Goal: Navigation & Orientation: Find specific page/section

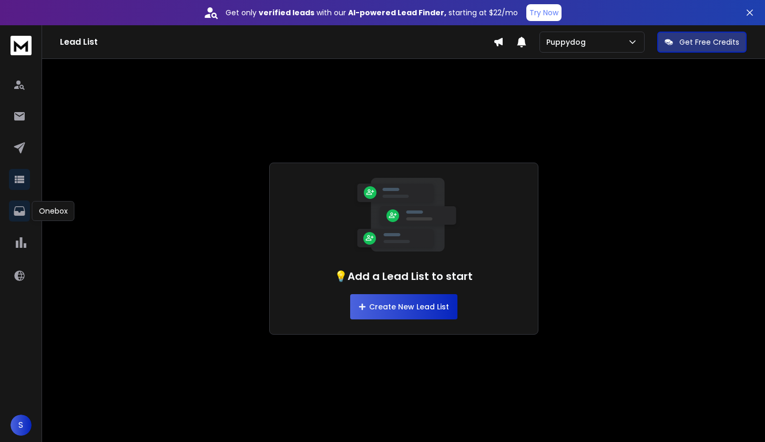
click at [13, 215] on icon at bounding box center [19, 211] width 13 height 13
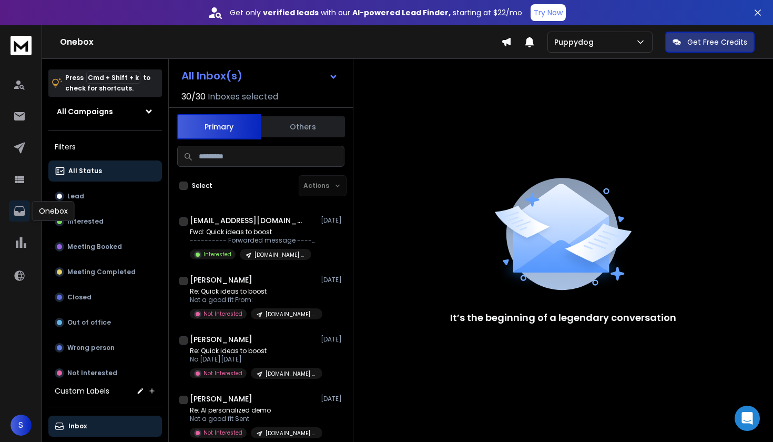
click at [26, 214] on link at bounding box center [19, 210] width 21 height 21
click at [18, 123] on link at bounding box center [19, 116] width 21 height 21
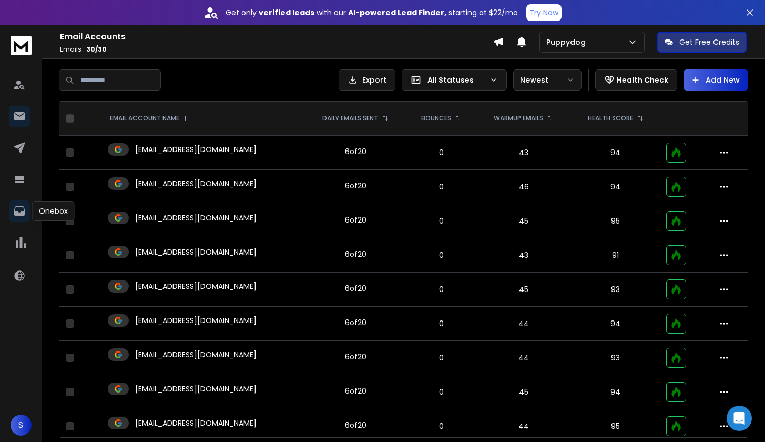
click at [22, 217] on icon at bounding box center [19, 211] width 13 height 13
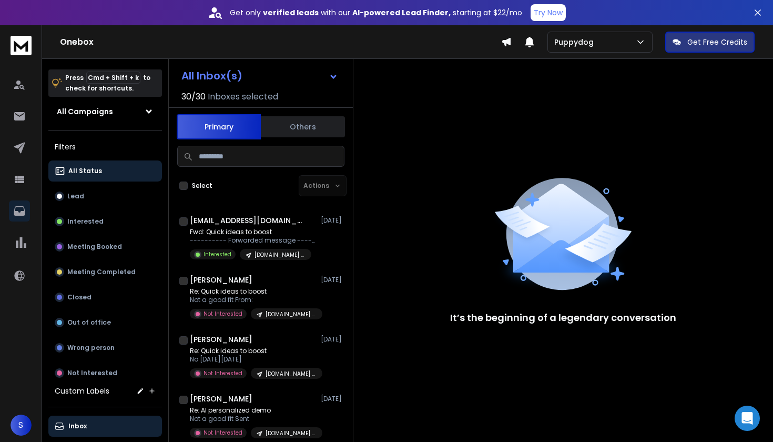
drag, startPoint x: 169, startPoint y: 219, endPoint x: 168, endPoint y: 256, distance: 36.8
click at [168, 256] on div "All Inbox(s) 30 / 30 Inboxes selected Primary Others Select Actions [EMAIL_ADDR…" at bounding box center [260, 280] width 185 height 442
click at [19, 148] on icon at bounding box center [19, 147] width 11 height 11
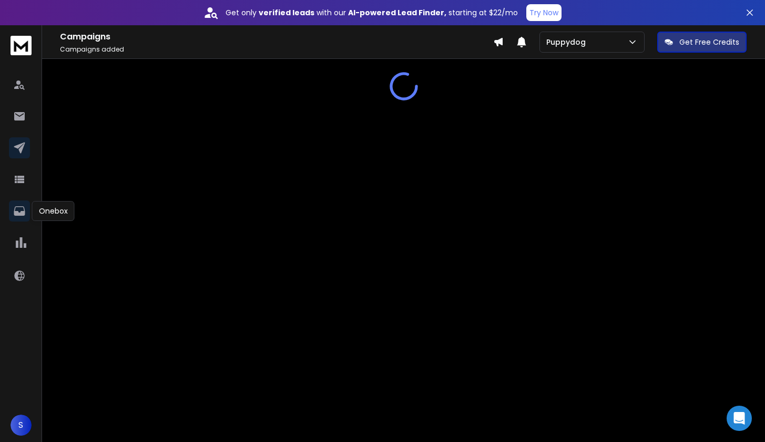
click at [16, 214] on icon at bounding box center [19, 210] width 11 height 9
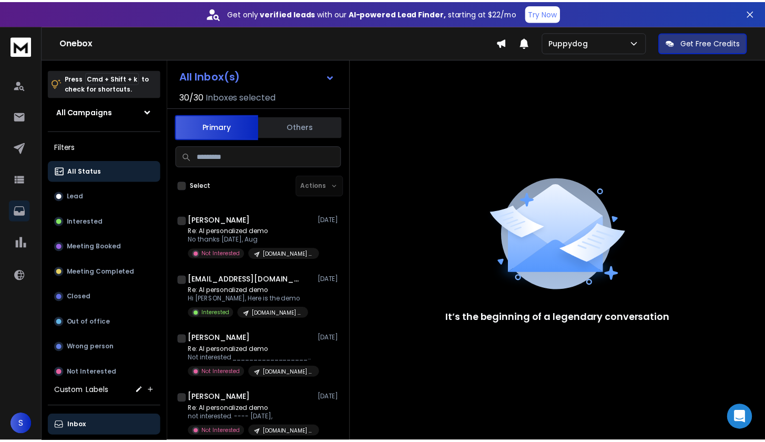
scroll to position [178, 0]
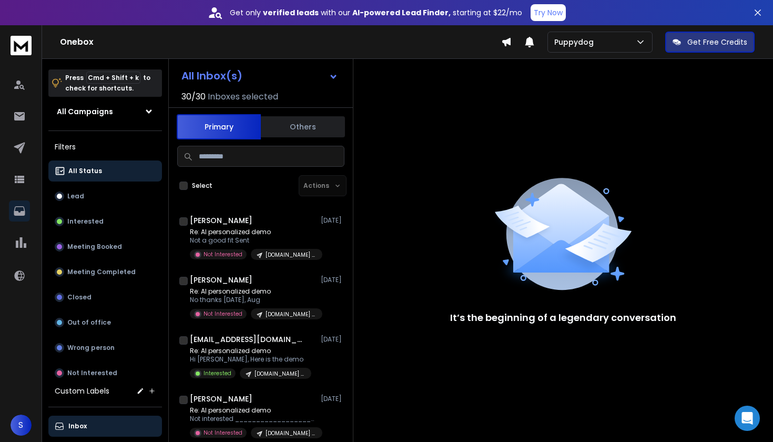
click at [348, 239] on div "[EMAIL_ADDRESS][DOMAIN_NAME] [DATE] Fwd: Quick ideas to boost ---------- Forwar…" at bounding box center [261, 370] width 184 height 327
click at [18, 146] on icon at bounding box center [19, 147] width 11 height 11
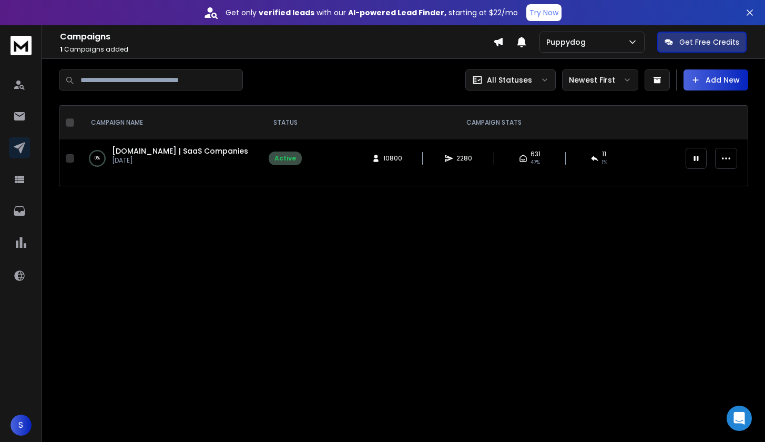
click at [486, 163] on div "10800 2280 631 47 % 11 1 %" at bounding box center [493, 158] width 263 height 17
